Goal: Navigation & Orientation: Find specific page/section

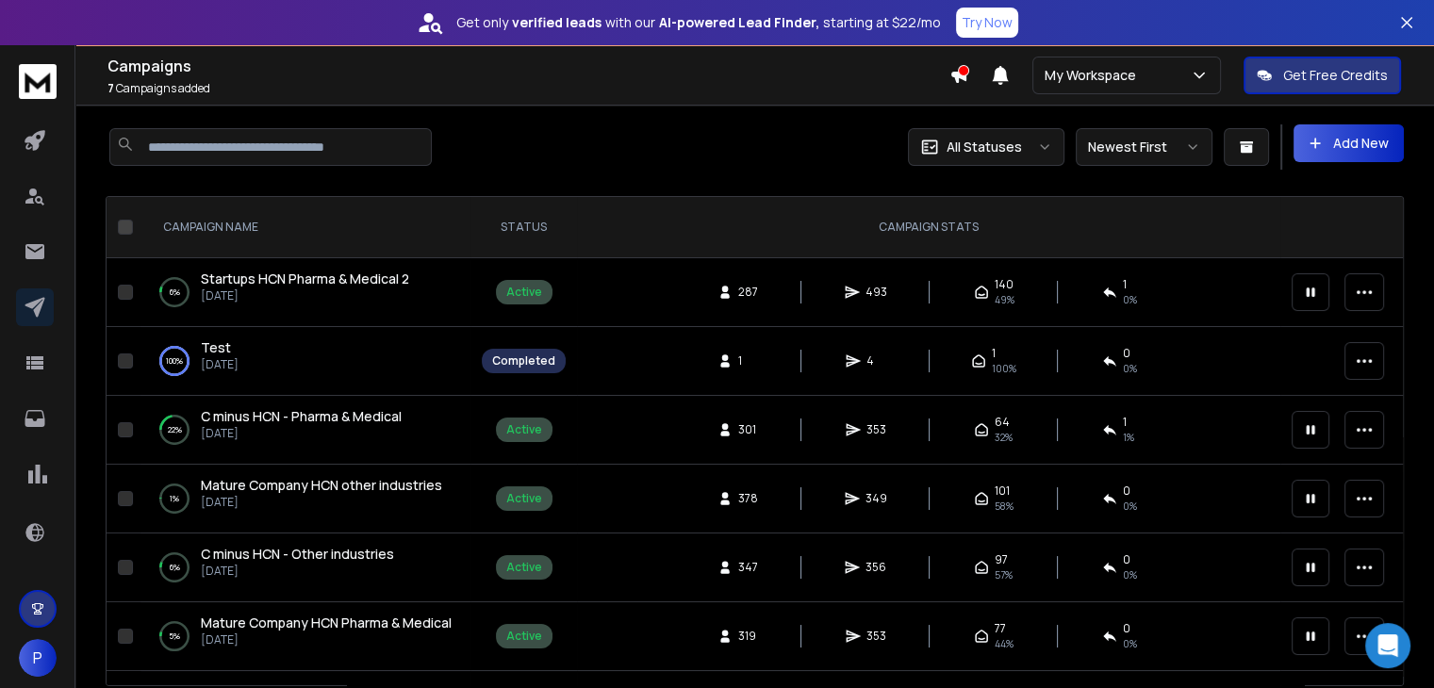
click at [25, 321] on link at bounding box center [35, 307] width 38 height 38
click at [41, 250] on icon at bounding box center [34, 251] width 19 height 15
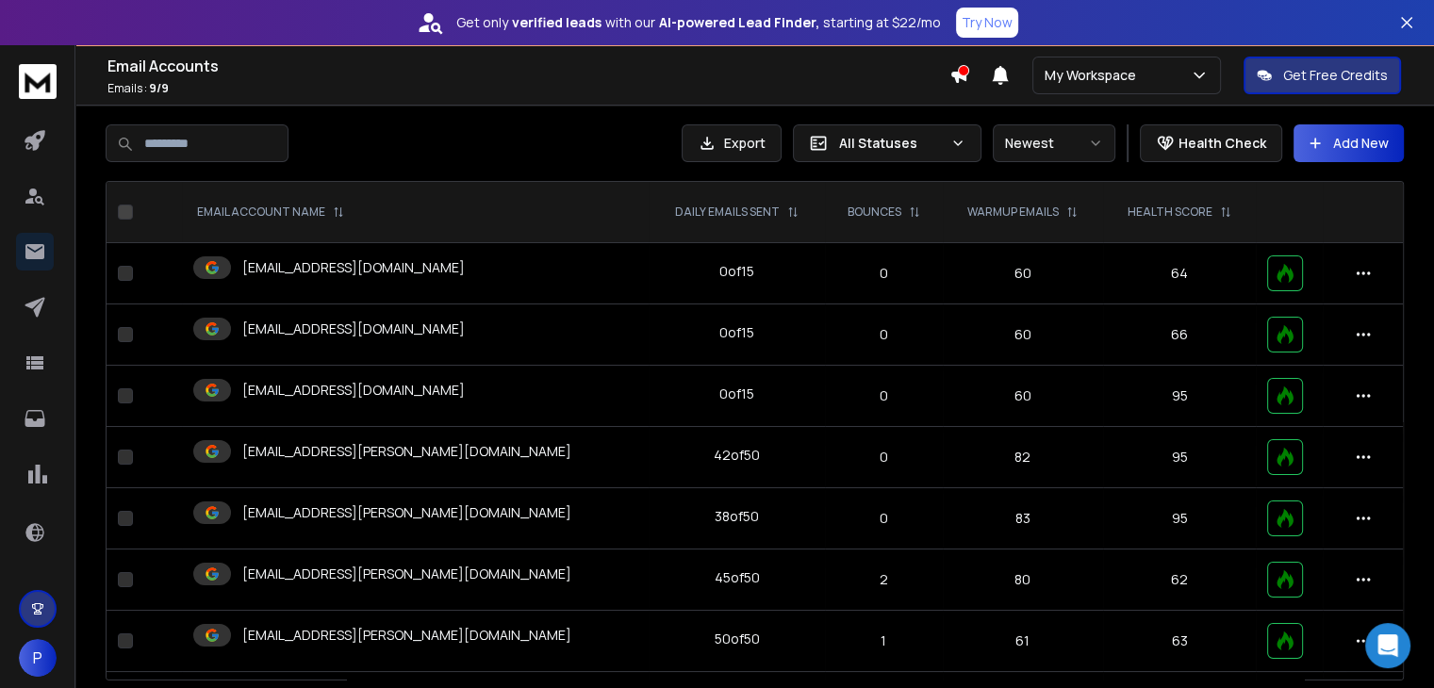
click at [585, 167] on div "Export All Statuses Newest Health Check Add New EMAIL ACCOUNT NAME DAILY EMAILS…" at bounding box center [755, 402] width 1298 height 556
click at [30, 307] on icon at bounding box center [35, 307] width 20 height 20
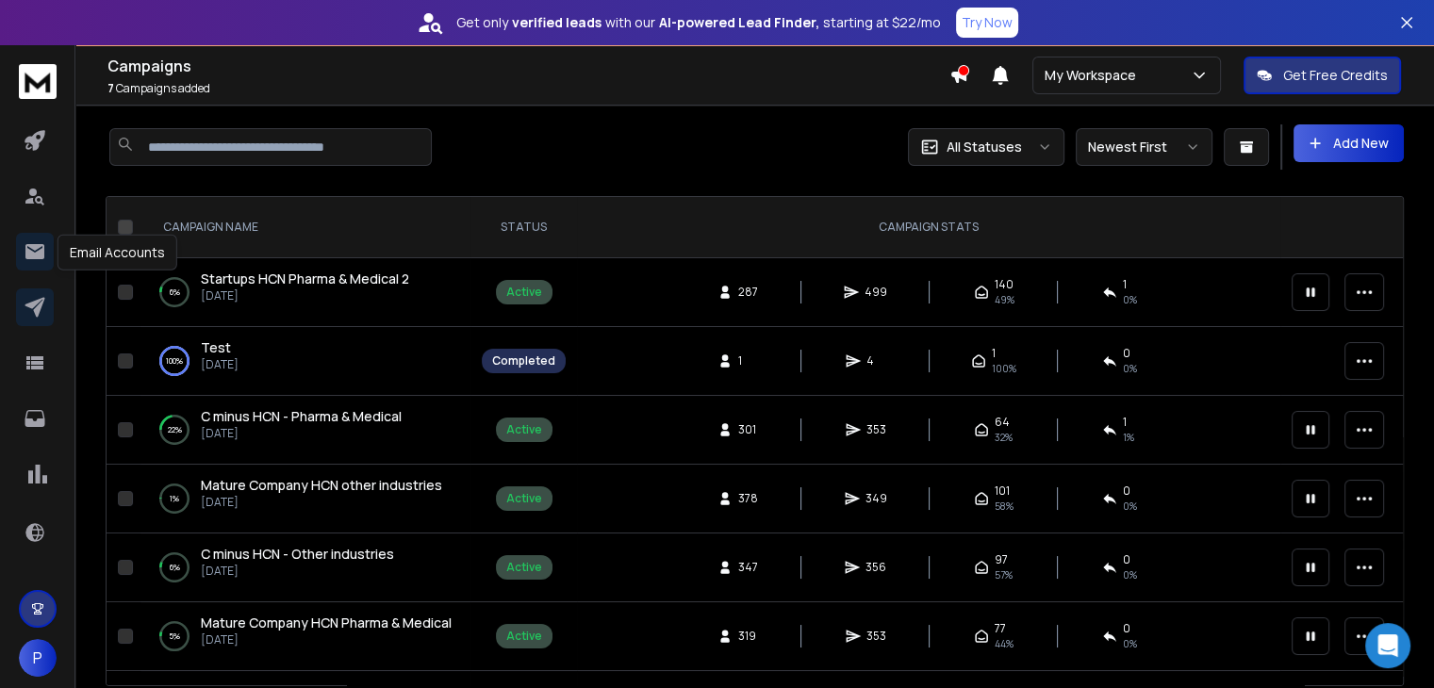
click at [26, 238] on link at bounding box center [35, 252] width 38 height 38
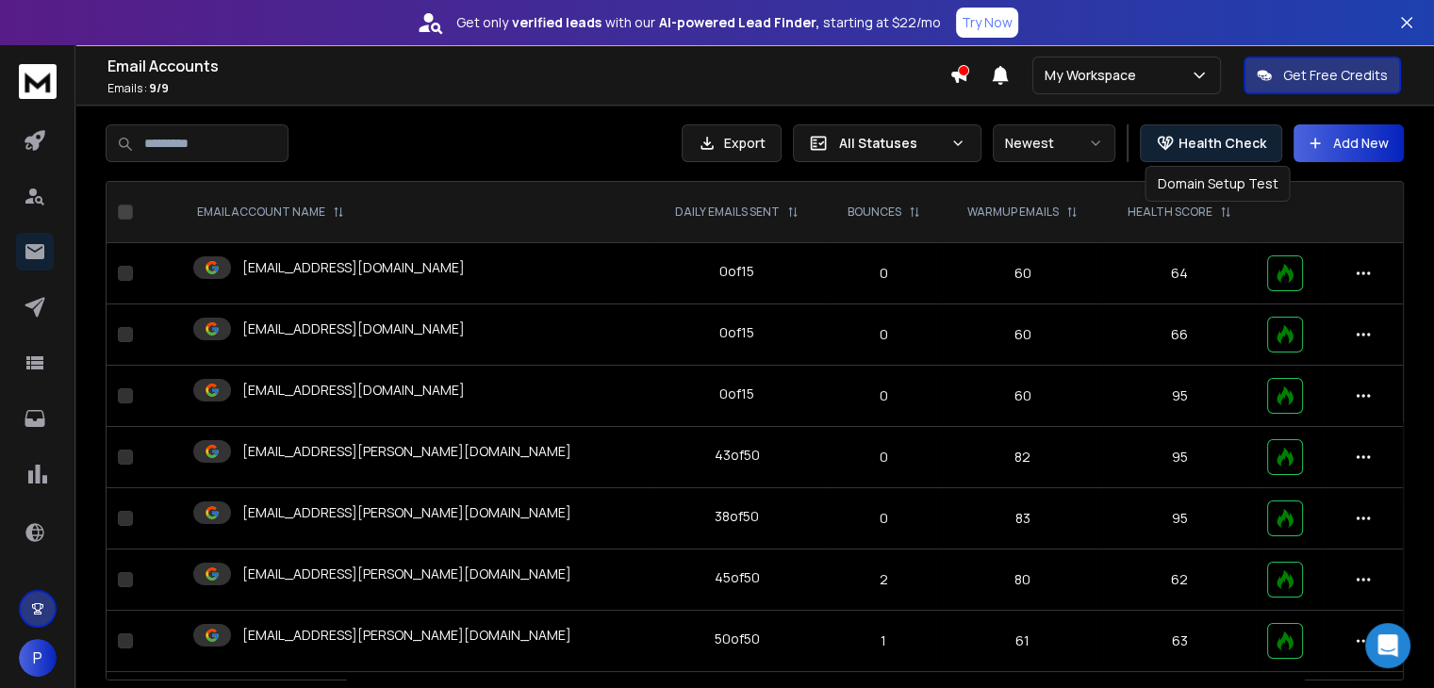
click at [1217, 135] on p "Health Check" at bounding box center [1222, 143] width 88 height 19
click at [622, 157] on div at bounding box center [388, 143] width 565 height 38
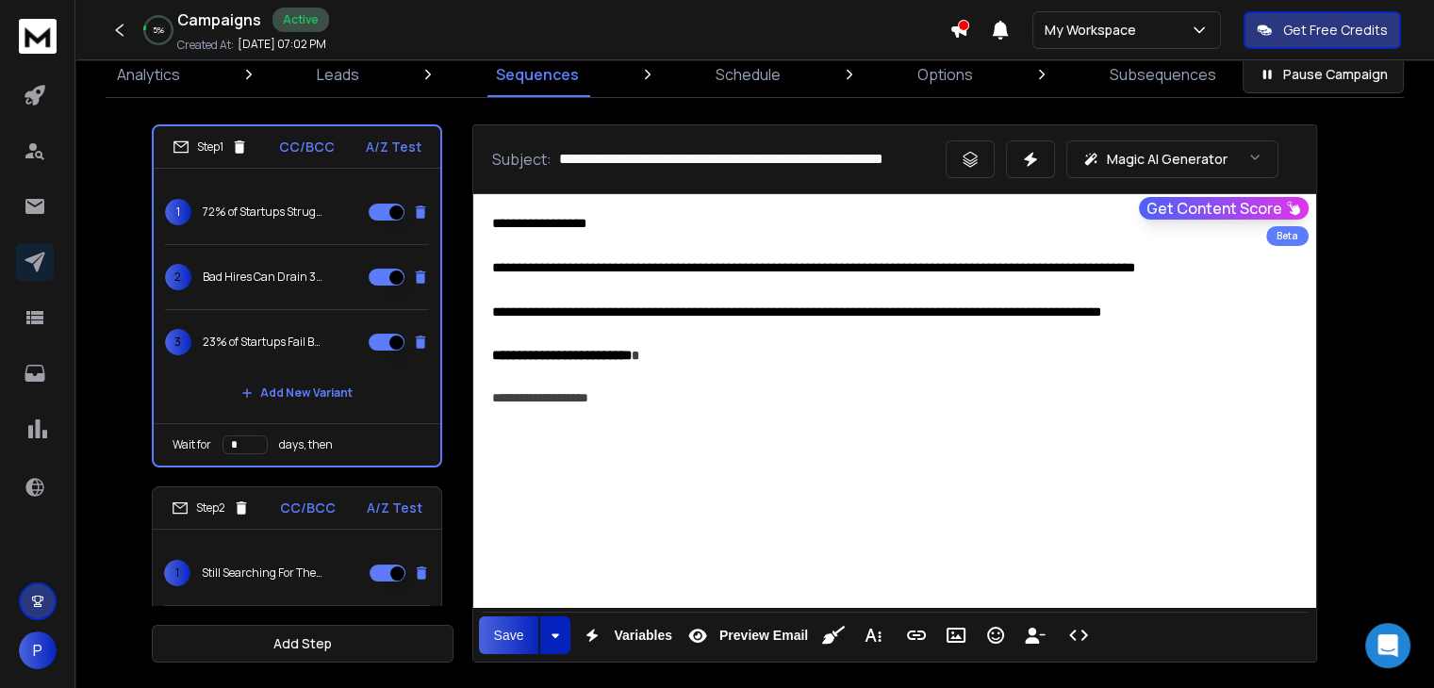
scroll to position [61, 0]
